Goal: Information Seeking & Learning: Check status

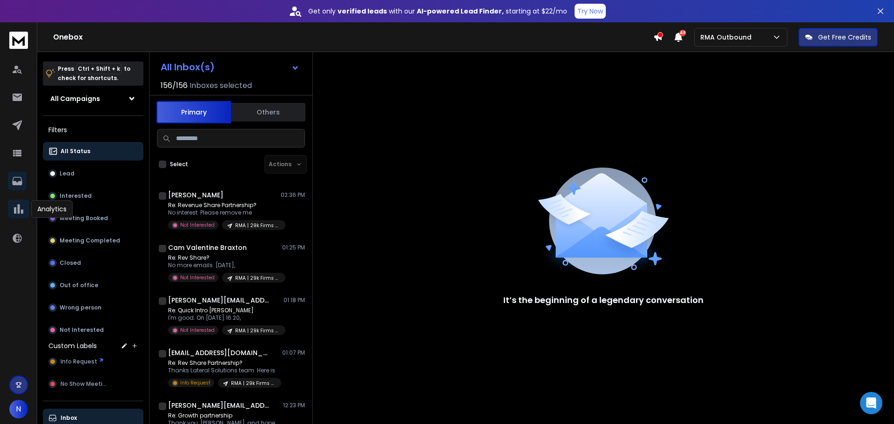
click at [13, 210] on icon at bounding box center [19, 209] width 14 height 14
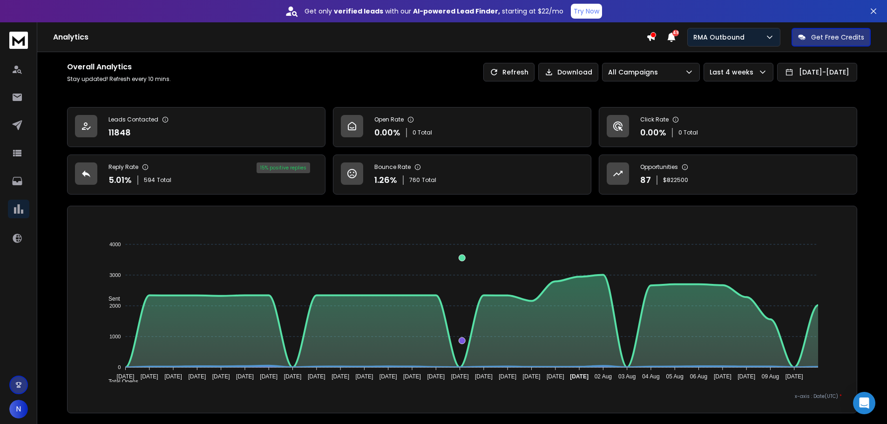
click at [732, 37] on p "RMA Outbound" at bounding box center [721, 37] width 55 height 9
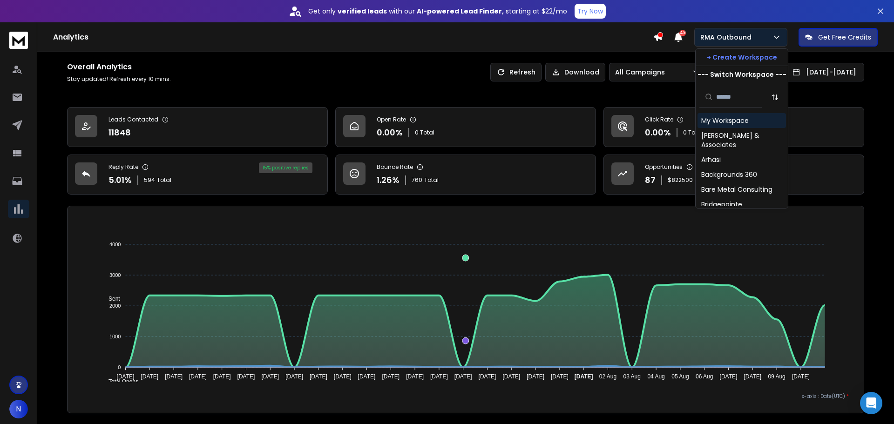
click at [732, 37] on p "RMA Outbound" at bounding box center [728, 37] width 55 height 9
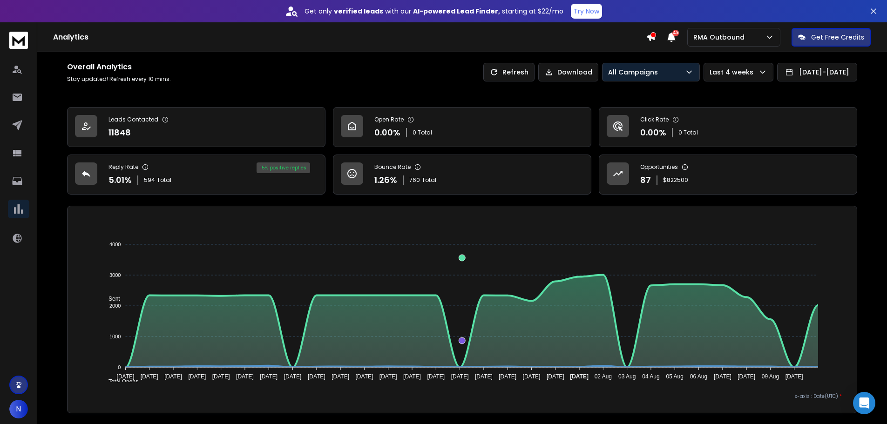
click at [625, 73] on p "All Campaigns" at bounding box center [635, 72] width 54 height 9
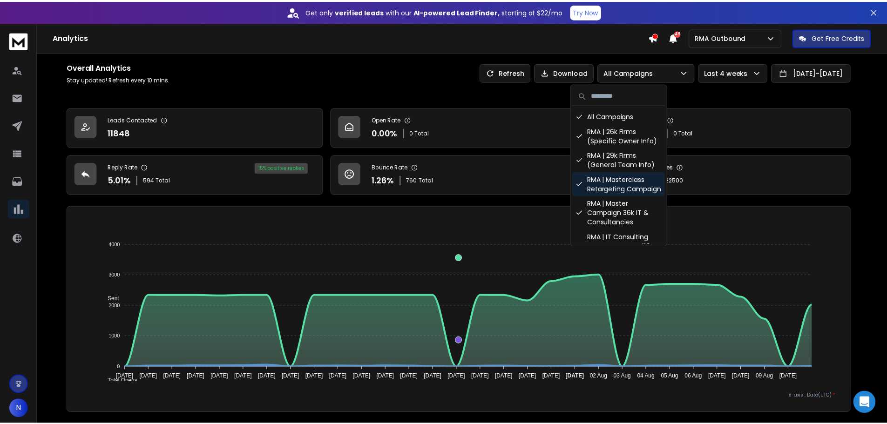
scroll to position [196, 0]
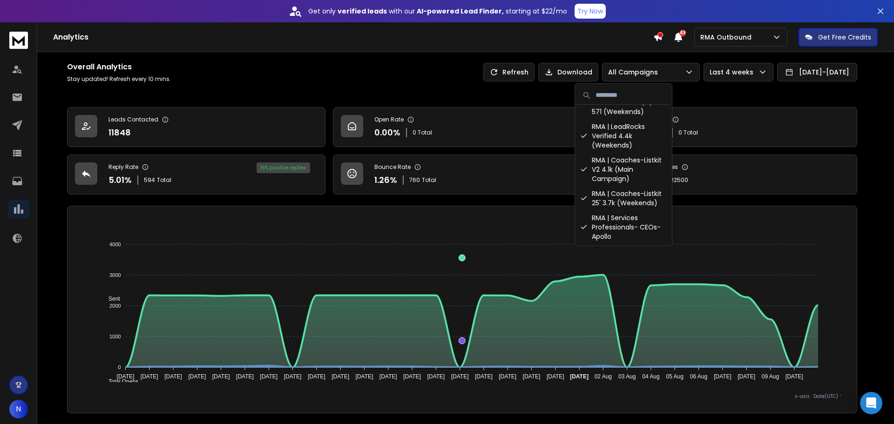
click at [776, 98] on div "Overall Analytics Stay updated! Refresh every 10 mins. Refresh Download All Cam…" at bounding box center [462, 337] width 791 height 553
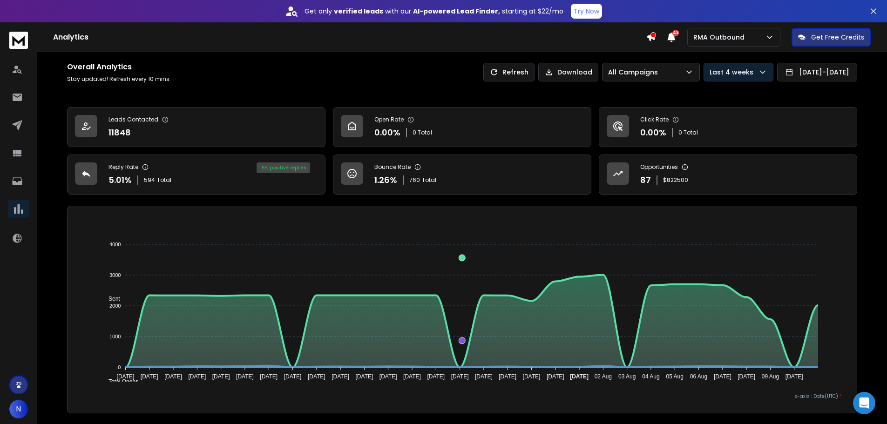
click at [704, 63] on button "Last 4 weeks" at bounding box center [739, 72] width 70 height 19
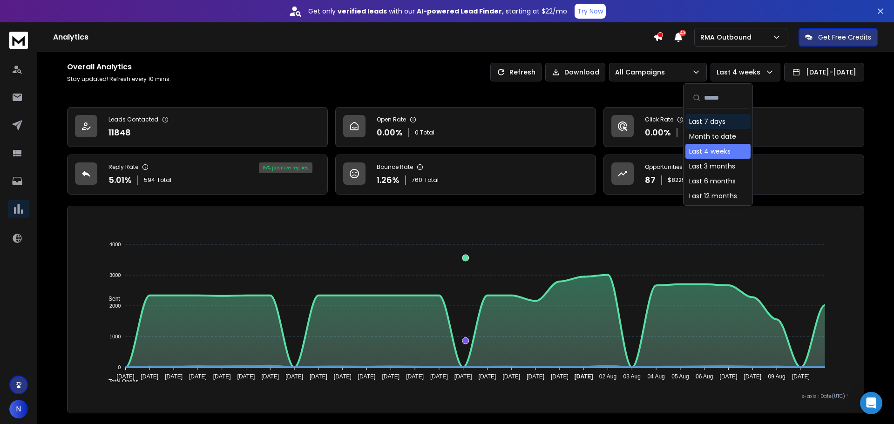
click at [712, 121] on div "Last 7 days" at bounding box center [708, 121] width 36 height 9
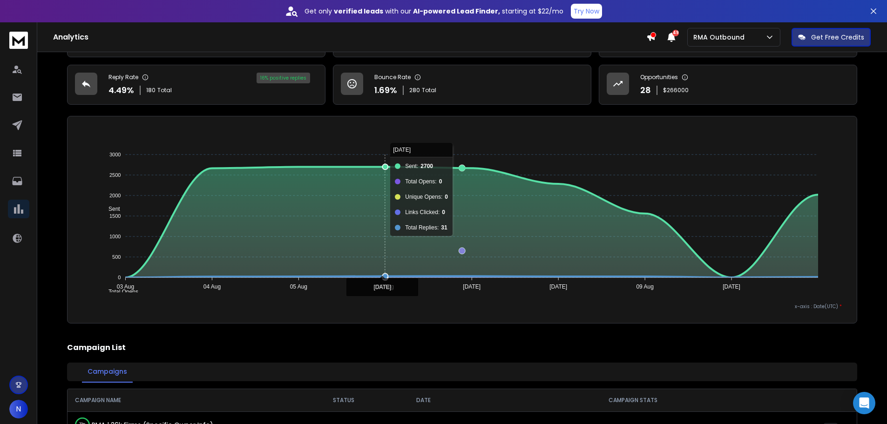
scroll to position [93, 0]
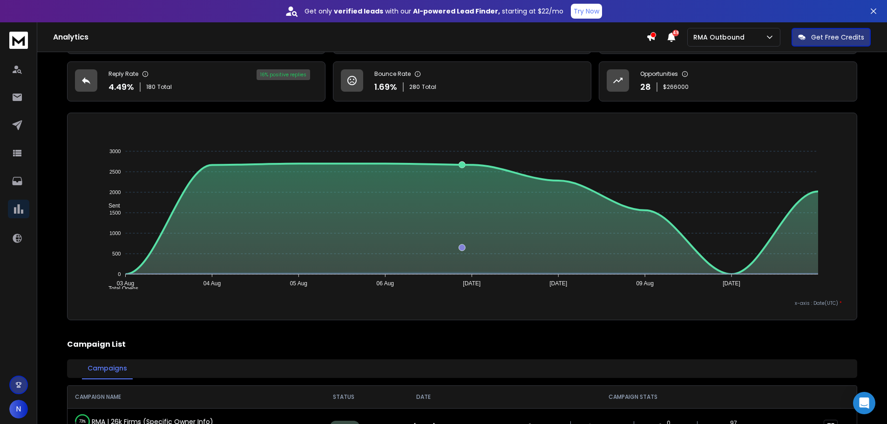
click at [116, 203] on span "Sent" at bounding box center [111, 206] width 19 height 7
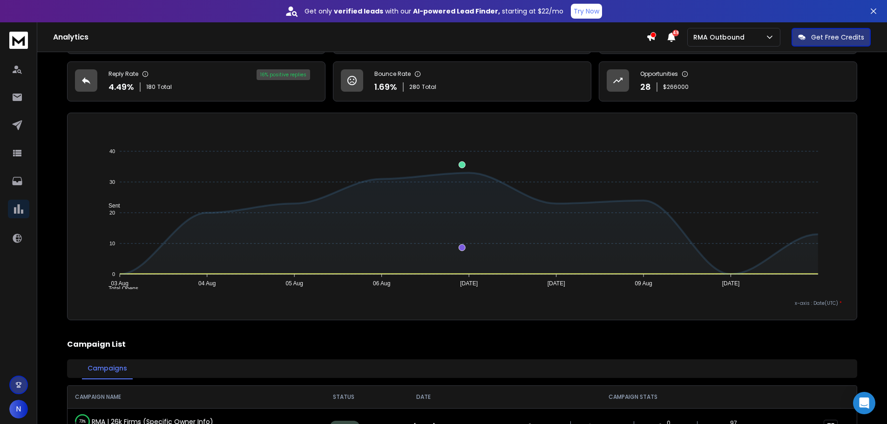
click at [144, 369] on span "Unique Opens" at bounding box center [123, 372] width 43 height 7
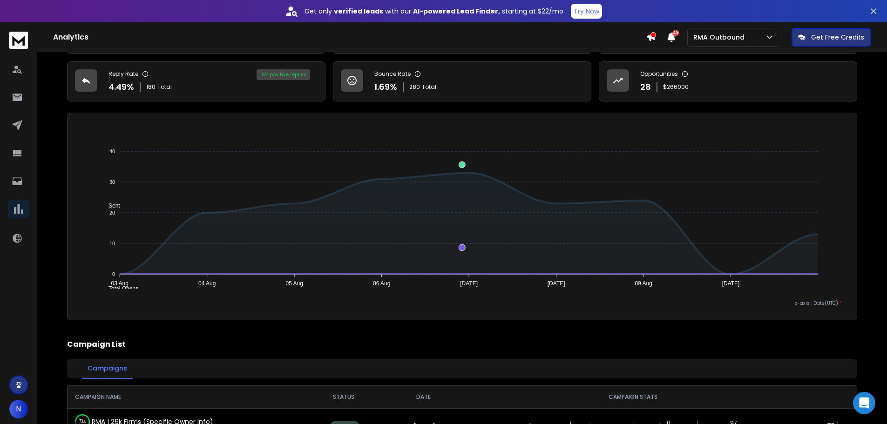
click at [138, 286] on span "Total Opens" at bounding box center [120, 289] width 37 height 7
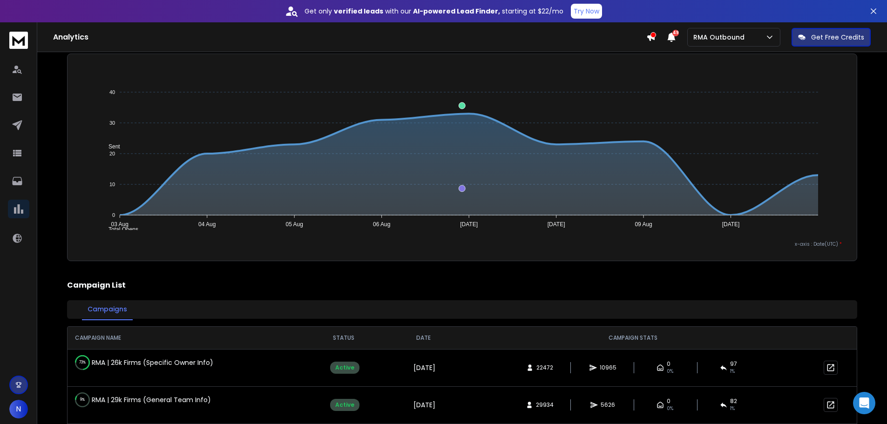
scroll to position [0, 0]
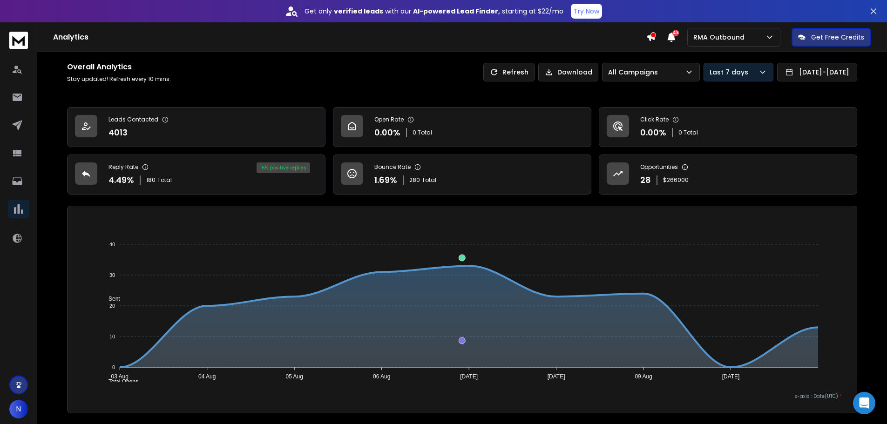
click at [704, 77] on button "Last 7 days" at bounding box center [739, 72] width 70 height 19
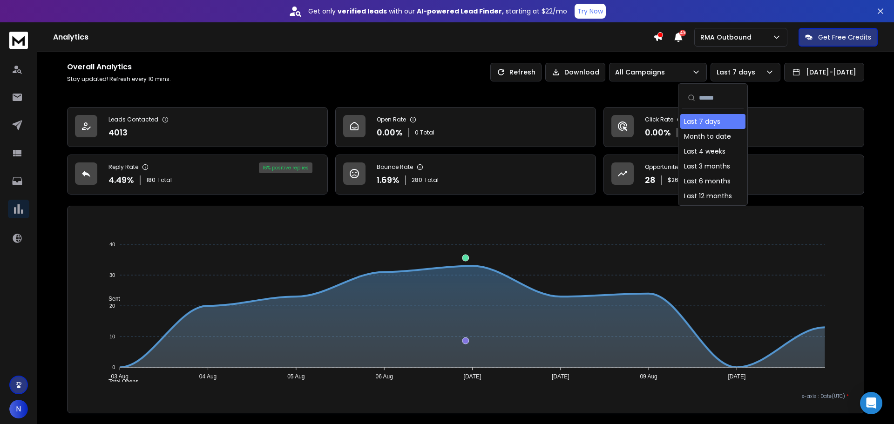
click at [771, 124] on link "Click Rate 0.00 % 0 Total" at bounding box center [734, 127] width 261 height 40
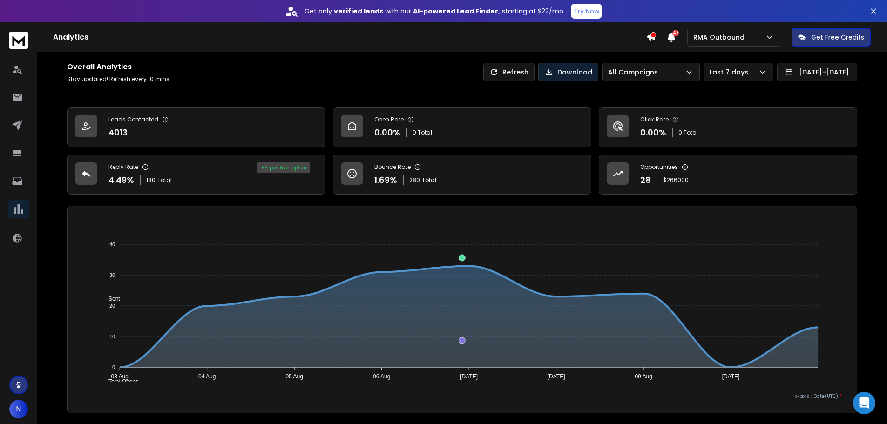
click at [558, 76] on p "Download" at bounding box center [575, 72] width 35 height 9
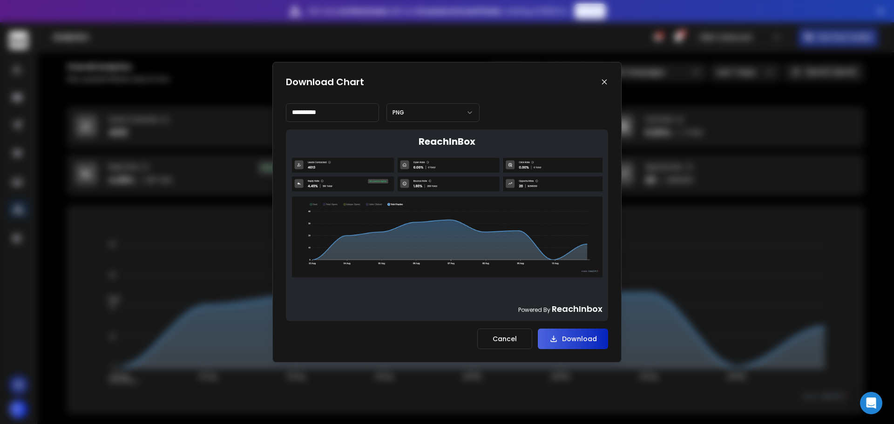
click at [601, 79] on div "Download Chart" at bounding box center [447, 81] width 322 height 13
click at [611, 83] on div "**********" at bounding box center [447, 212] width 349 height 301
click at [606, 81] on icon at bounding box center [604, 81] width 7 height 7
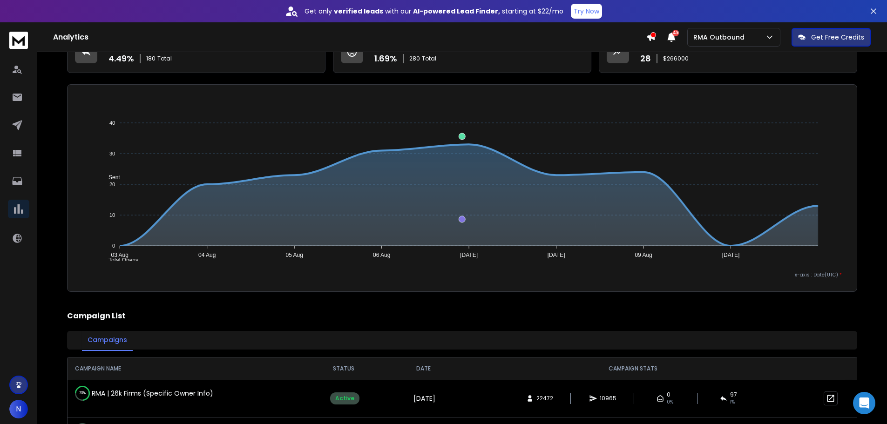
scroll to position [199, 0]
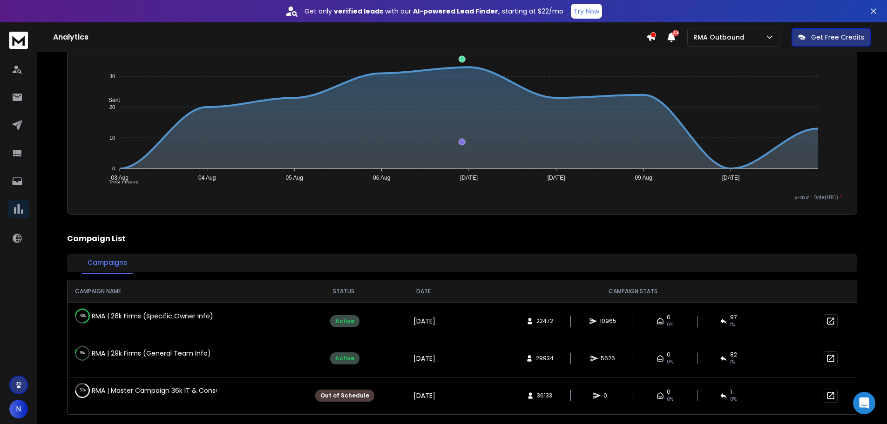
click at [826, 320] on link at bounding box center [831, 321] width 14 height 14
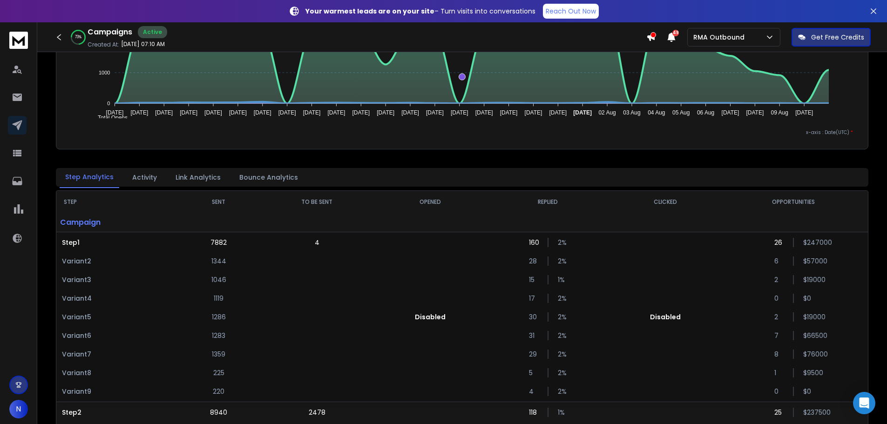
scroll to position [233, 0]
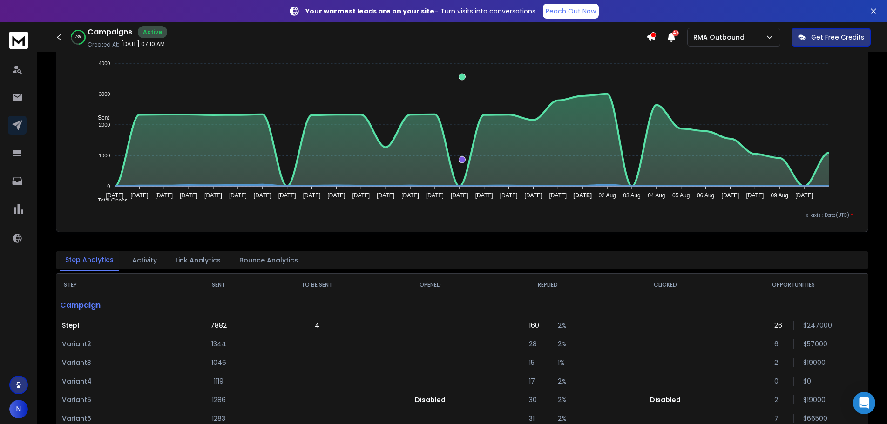
click at [148, 260] on div "Leads Contacted 7882 Open Rate Disabled Know More Click Rate Disabled Know More…" at bounding box center [462, 366] width 813 height 897
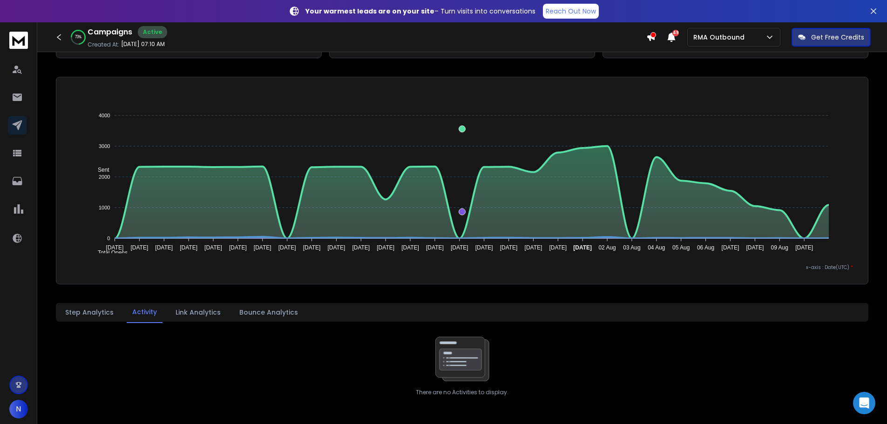
scroll to position [181, 0]
click at [82, 307] on button "Step Analytics" at bounding box center [90, 312] width 60 height 20
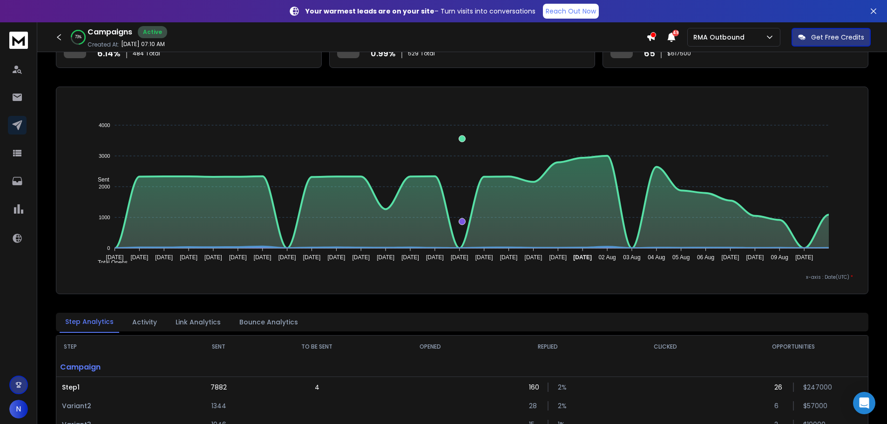
scroll to position [0, 0]
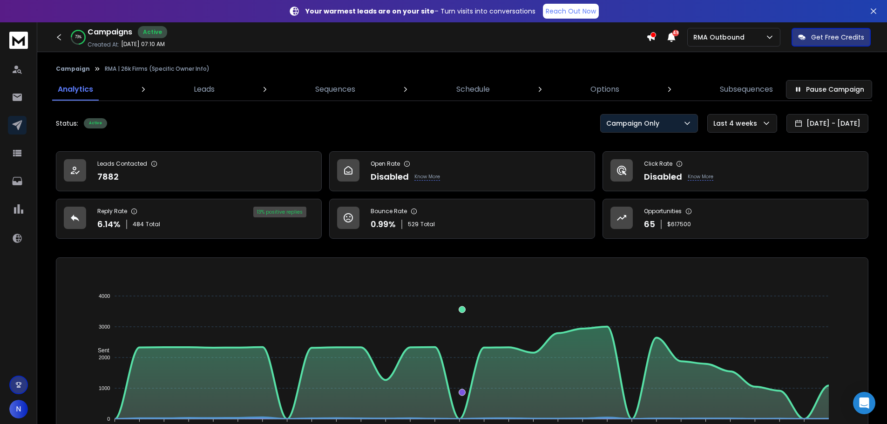
click at [613, 127] on p "Campaign Only" at bounding box center [635, 123] width 57 height 9
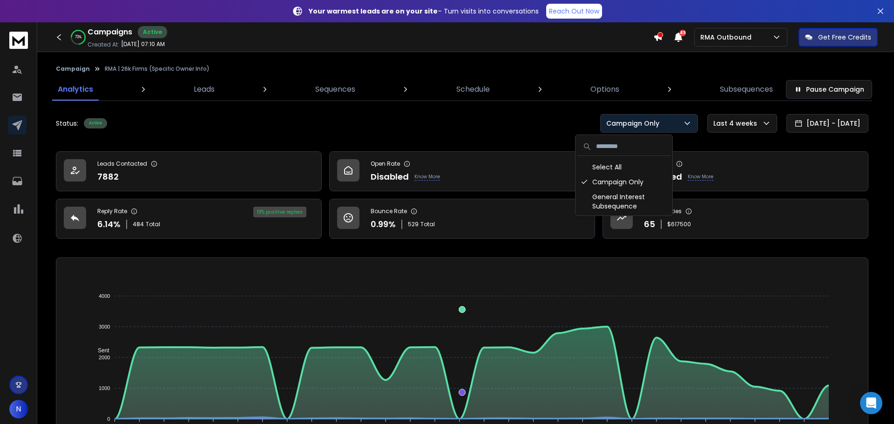
click at [613, 127] on p "Campaign Only" at bounding box center [635, 123] width 57 height 9
click at [436, 129] on div "Status: Active Pause Campaign Campaign Only Last 4 weeks 13 Jul 2025 - 11 Aug 2…" at bounding box center [462, 123] width 813 height 19
